Goal: Task Accomplishment & Management: Manage account settings

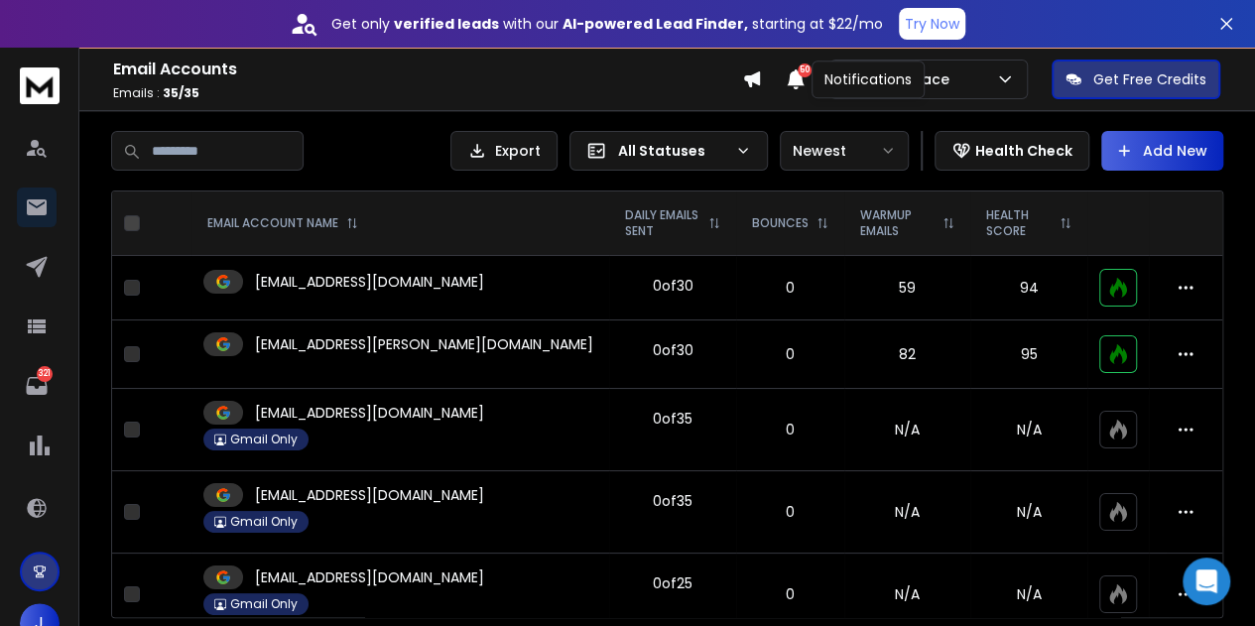
click at [796, 80] on icon at bounding box center [796, 78] width 18 height 20
click at [32, 383] on icon at bounding box center [37, 386] width 24 height 24
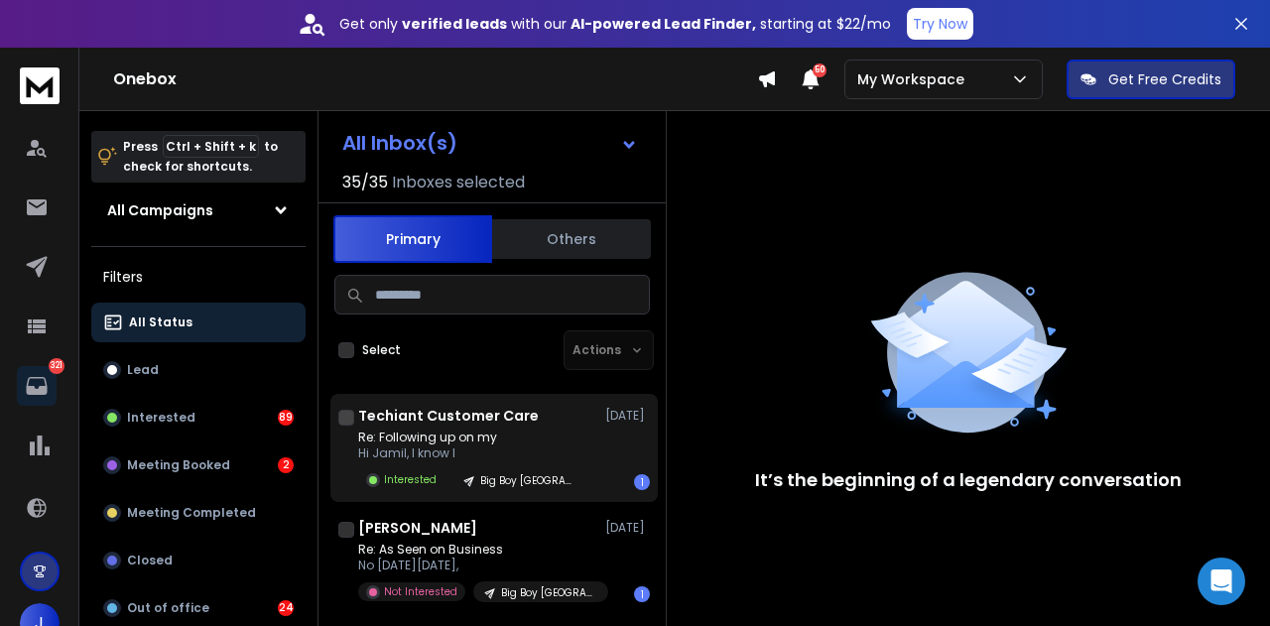
click at [484, 439] on p "Re: Following up on my" at bounding box center [472, 438] width 229 height 16
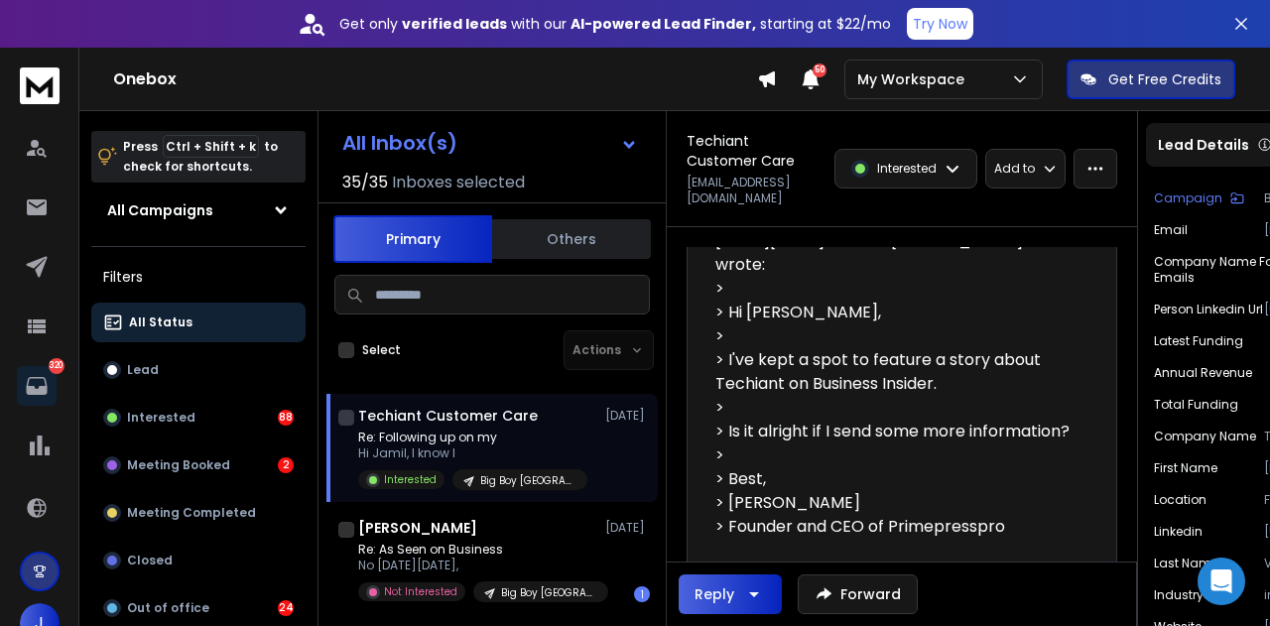
scroll to position [1142, 0]
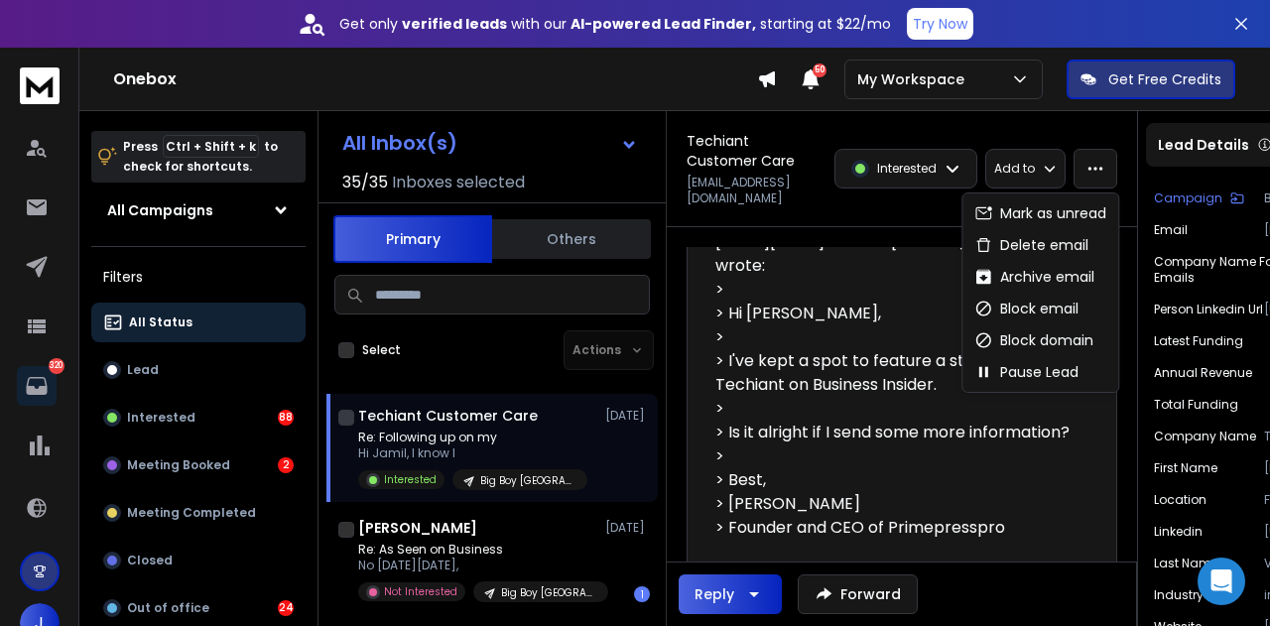
click at [1099, 171] on icon "button" at bounding box center [1095, 169] width 18 height 18
click at [1055, 221] on div "Mark as unread" at bounding box center [1040, 213] width 132 height 20
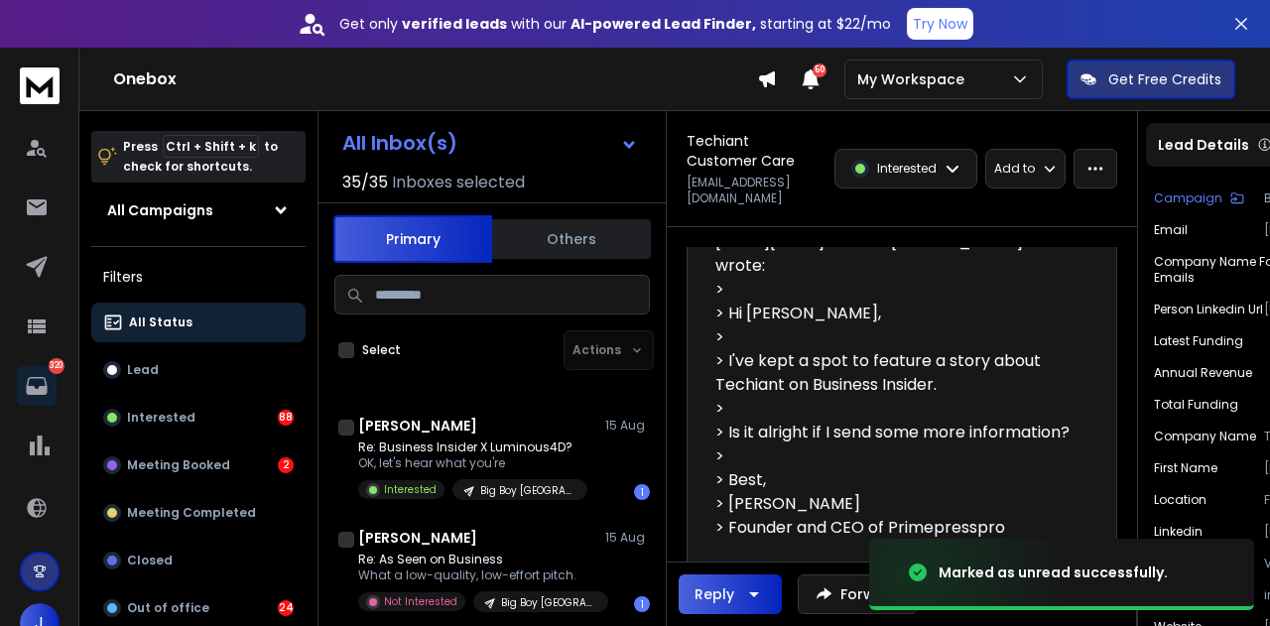
scroll to position [215, 0]
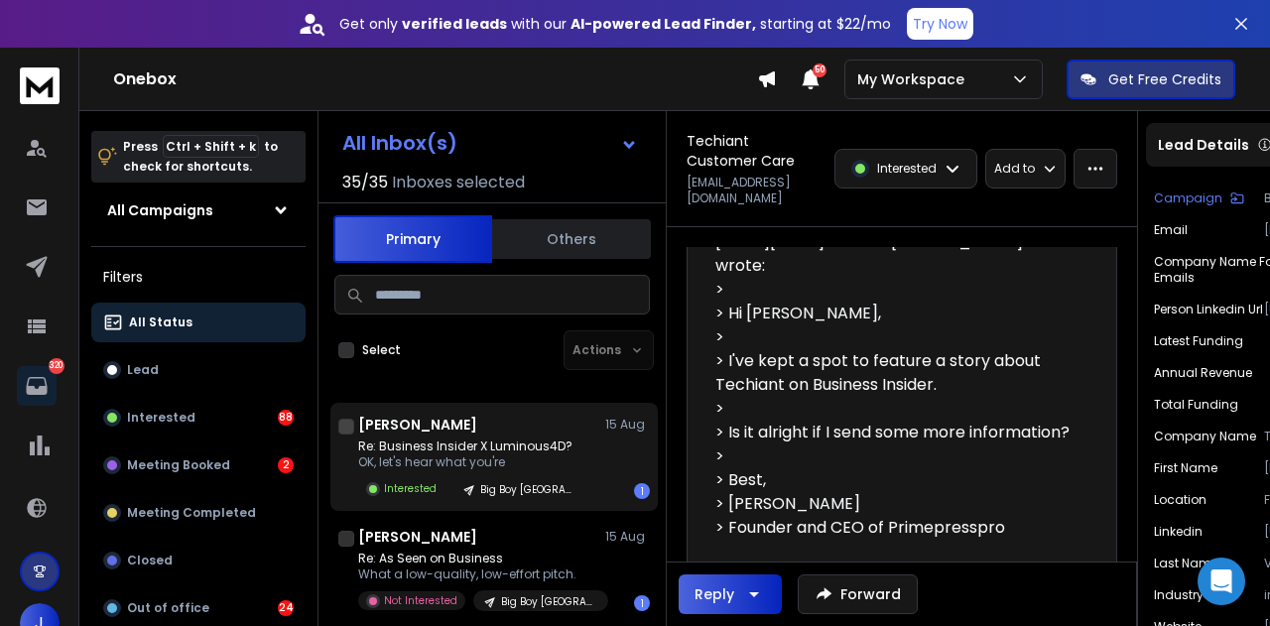
click at [562, 459] on p "OK, let's hear what you're" at bounding box center [472, 462] width 229 height 16
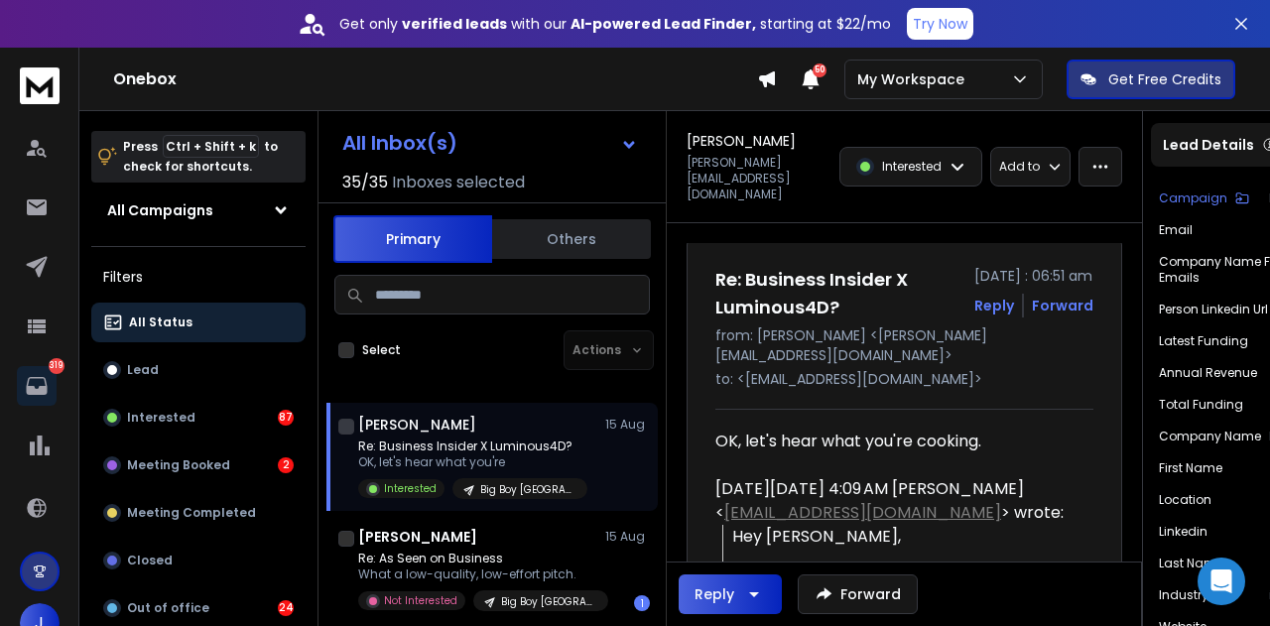
scroll to position [56, 0]
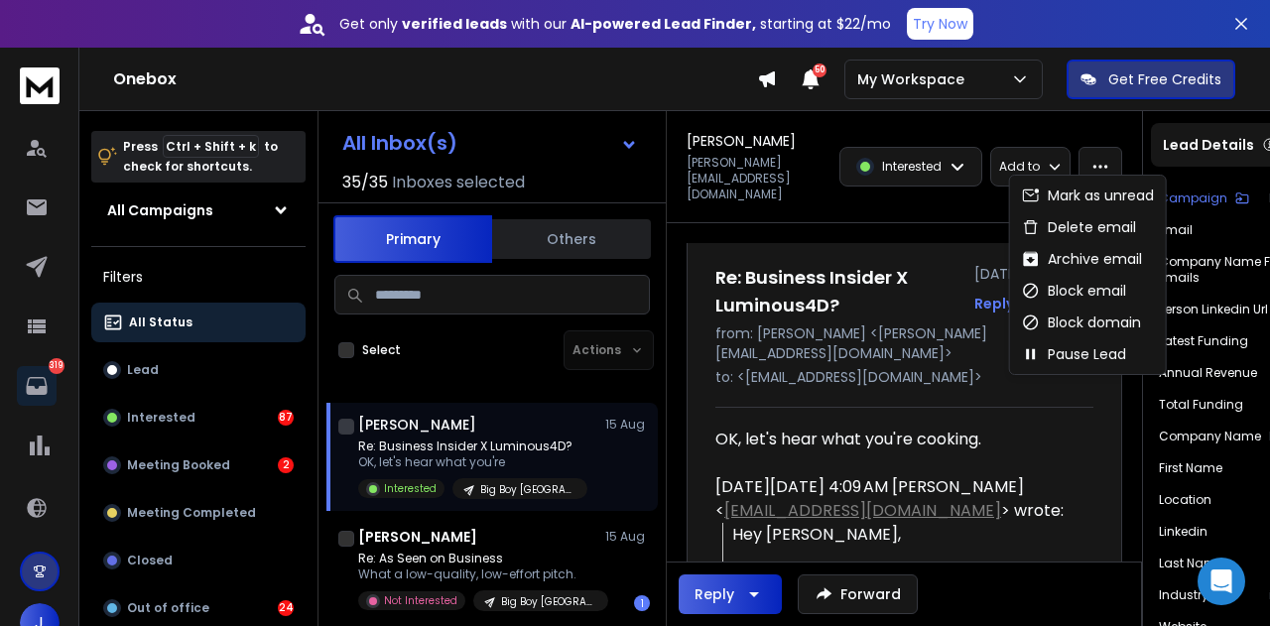
click at [1109, 158] on icon "button" at bounding box center [1100, 167] width 18 height 18
click at [1127, 200] on div "Mark as unread" at bounding box center [1088, 195] width 132 height 20
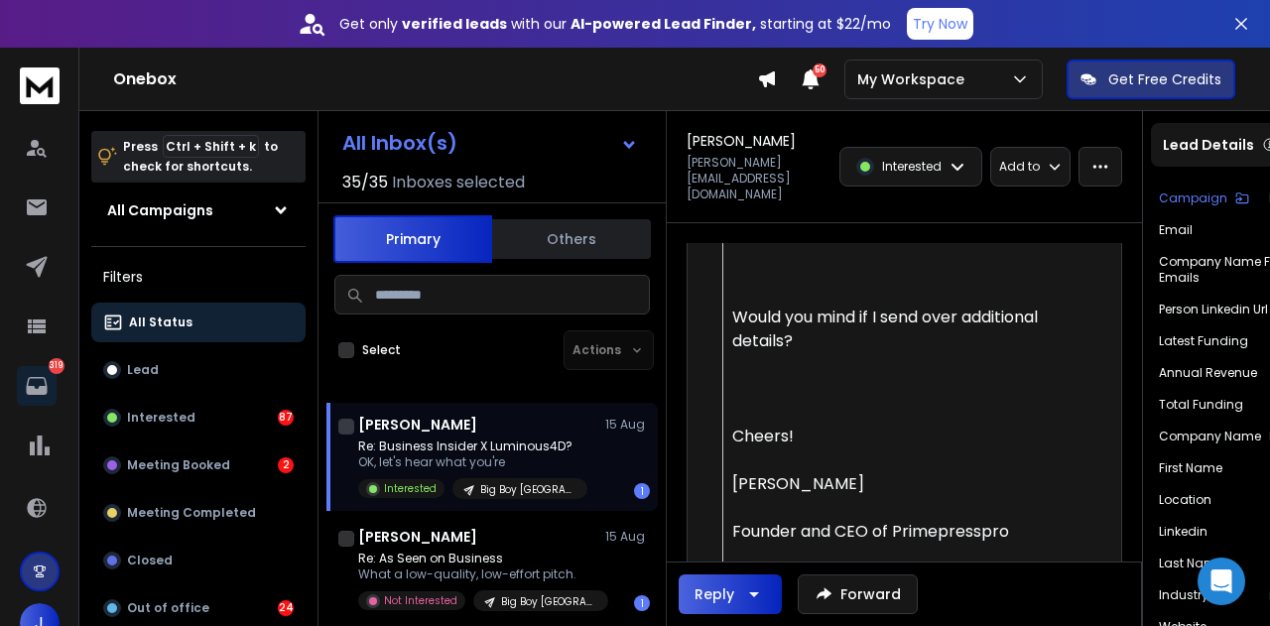
scroll to position [603, 0]
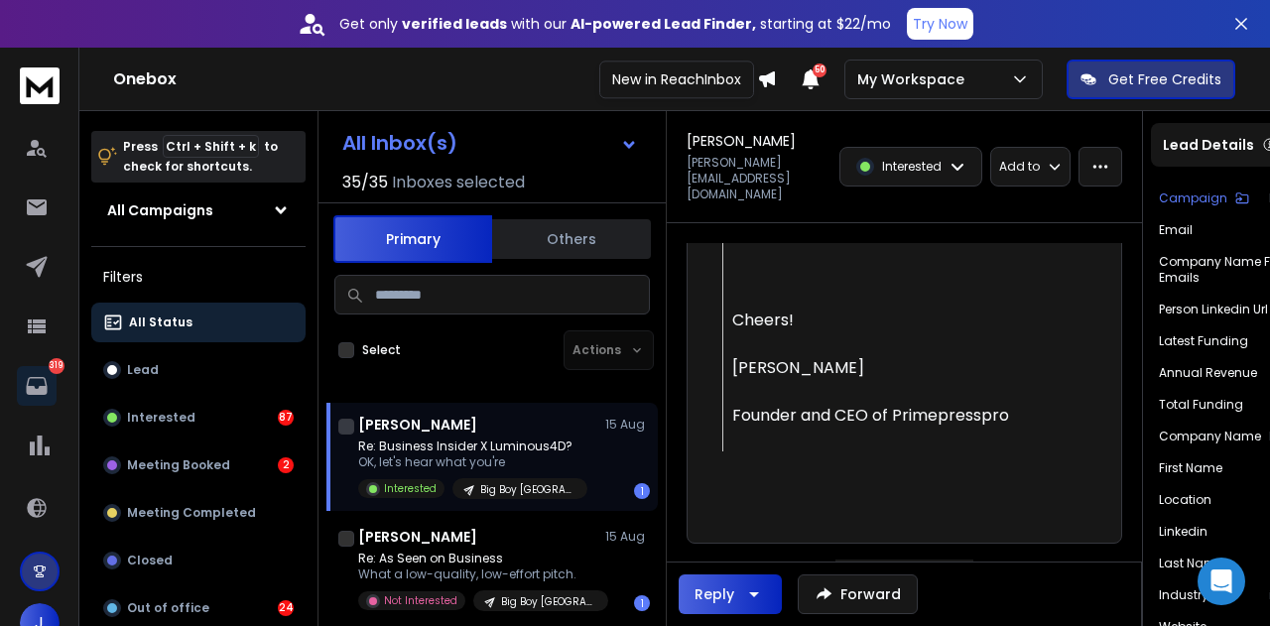
click at [624, 76] on div "New in ReachInbox" at bounding box center [676, 80] width 155 height 38
click at [432, 96] on div "Onebox 50 My Workspace Get Free Credits" at bounding box center [635, 79] width 1270 height 63
